Goal: Information Seeking & Learning: Check status

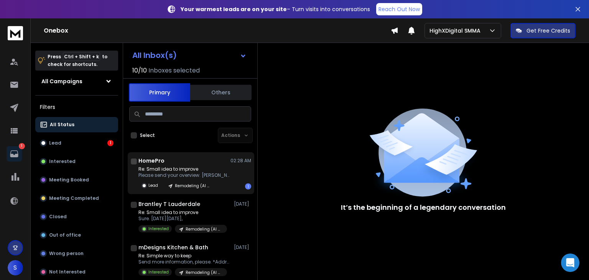
click at [174, 162] on div "HomePro 02:28 AM" at bounding box center [195, 161] width 113 height 8
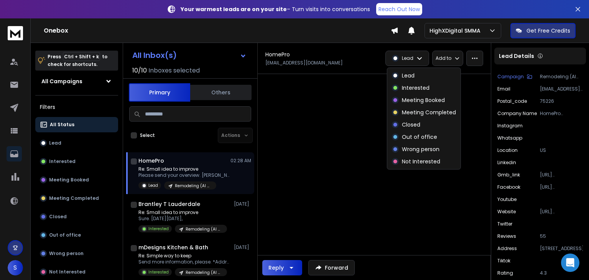
click at [417, 60] on icon at bounding box center [420, 58] width 6 height 6
click at [410, 87] on p "Interested" at bounding box center [416, 88] width 28 height 8
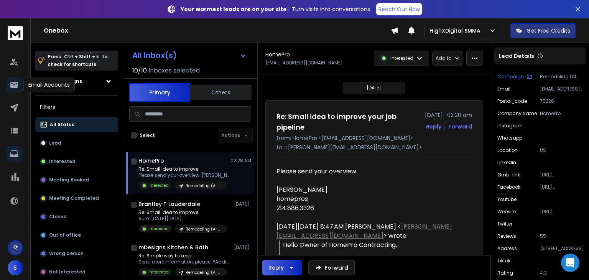
click at [15, 89] on link at bounding box center [14, 84] width 15 height 15
click at [12, 84] on icon at bounding box center [14, 85] width 8 height 6
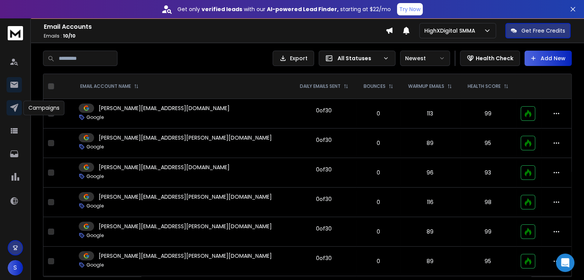
click at [15, 106] on icon at bounding box center [14, 108] width 8 height 8
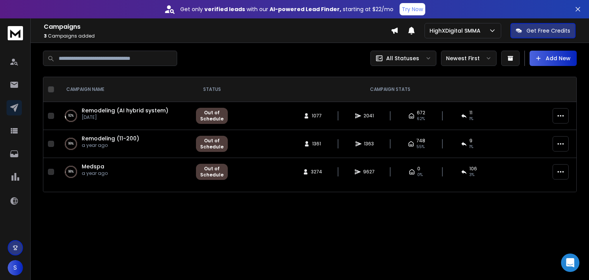
click at [138, 111] on span "Remodeling (AI hybrid system)" at bounding box center [125, 111] width 87 height 8
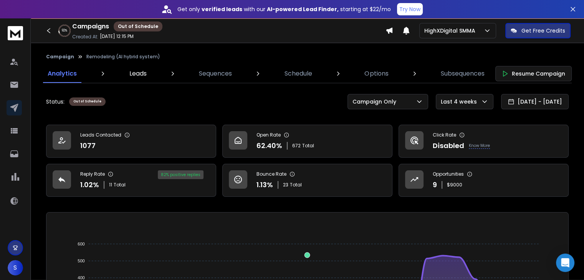
click at [138, 74] on p "Leads" at bounding box center [137, 73] width 17 height 9
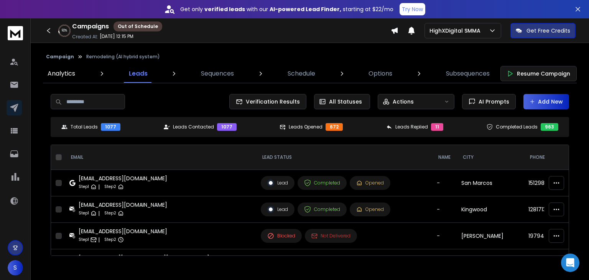
click at [63, 73] on p "Analytics" at bounding box center [62, 73] width 28 height 9
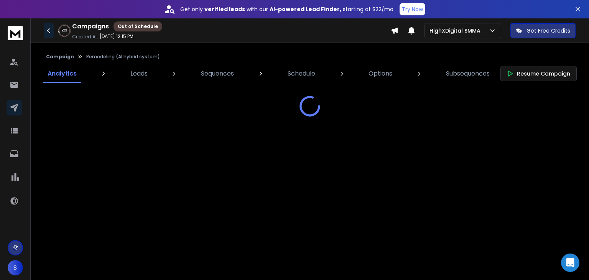
click at [47, 30] on icon at bounding box center [48, 30] width 7 height 7
